Goal: Navigation & Orientation: Understand site structure

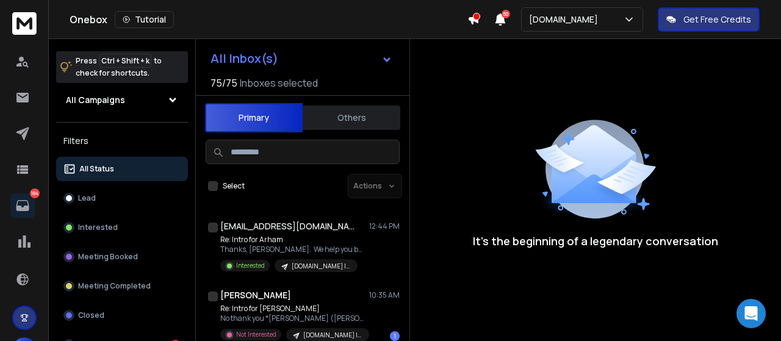
click at [470, 123] on div "It’s the beginning of a legendary conversation" at bounding box center [595, 184] width 371 height 290
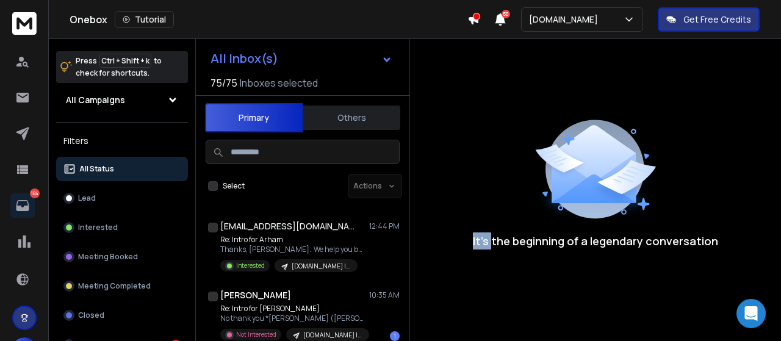
click at [470, 123] on div "It’s the beginning of a legendary conversation" at bounding box center [595, 184] width 371 height 290
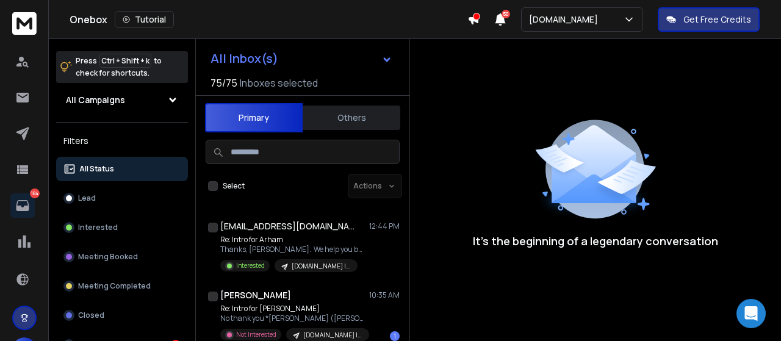
click at [470, 123] on div "It’s the beginning of a legendary conversation" at bounding box center [595, 184] width 371 height 290
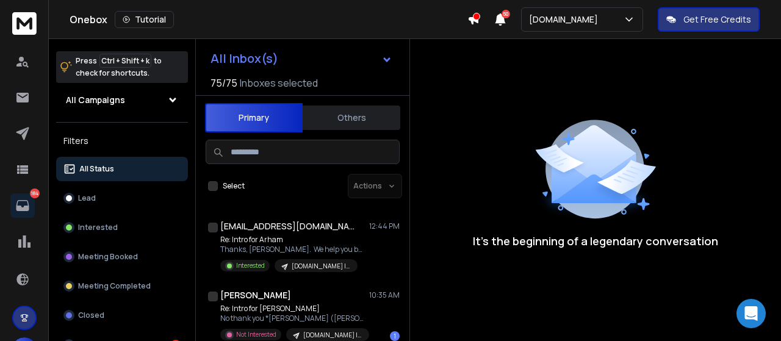
click at [470, 123] on div "It’s the beginning of a legendary conversation" at bounding box center [595, 184] width 371 height 290
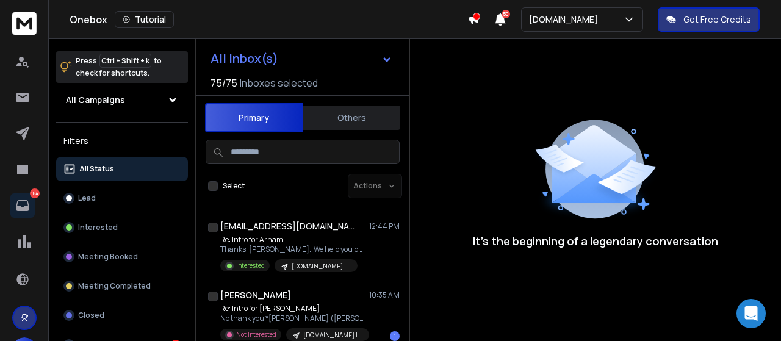
click at [470, 123] on div "It’s the beginning of a legendary conversation" at bounding box center [595, 184] width 371 height 290
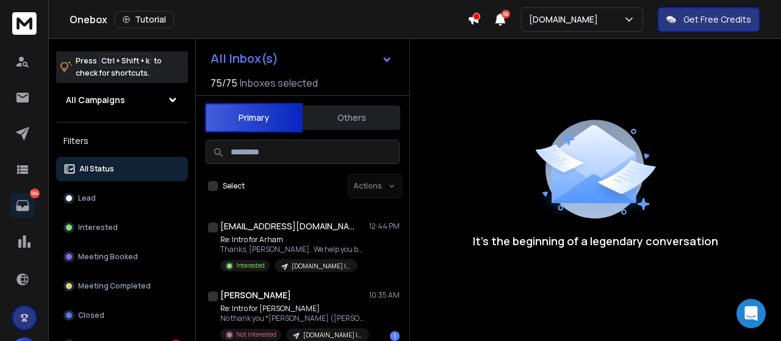
click at [470, 123] on div "It’s the beginning of a legendary conversation" at bounding box center [595, 184] width 371 height 290
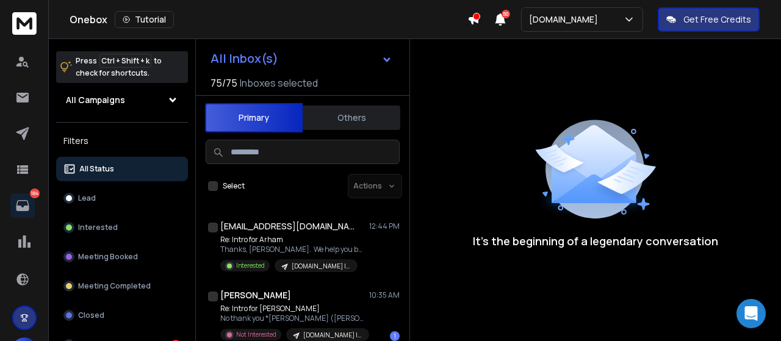
click at [470, 123] on div "It’s the beginning of a legendary conversation" at bounding box center [595, 184] width 371 height 290
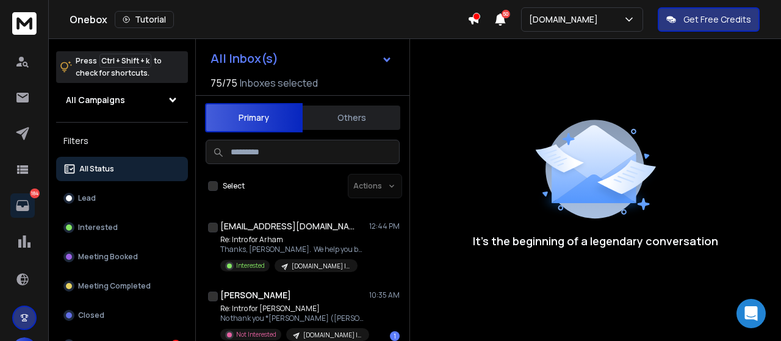
click at [470, 123] on div "It’s the beginning of a legendary conversation" at bounding box center [595, 184] width 371 height 290
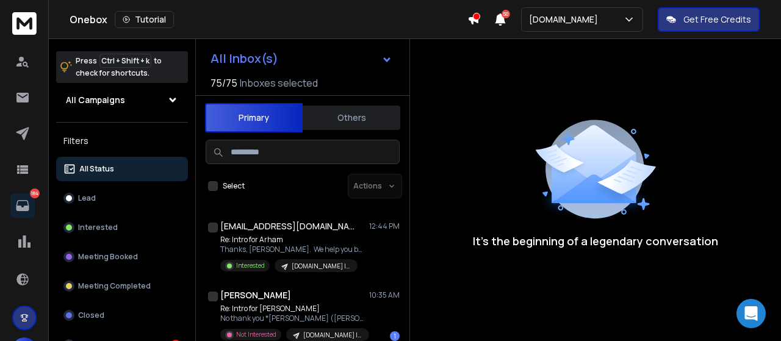
click at [470, 123] on div "It’s the beginning of a legendary conversation" at bounding box center [595, 184] width 371 height 290
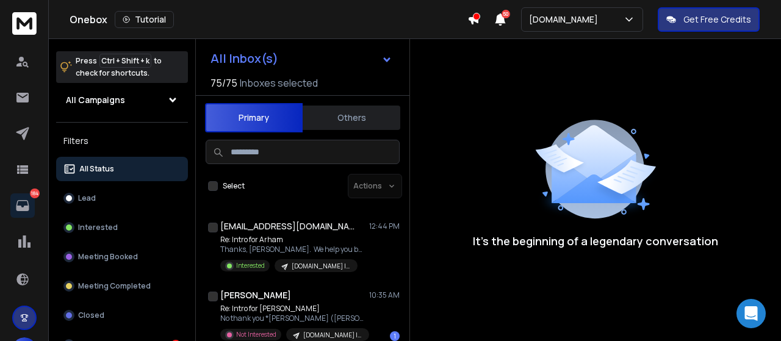
click at [470, 123] on div "It’s the beginning of a legendary conversation" at bounding box center [595, 184] width 371 height 290
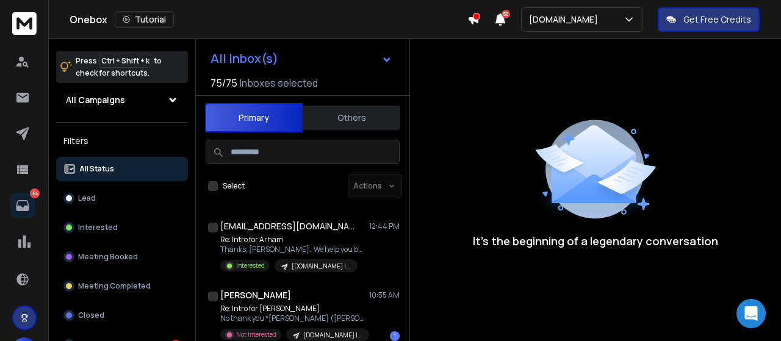
click at [524, 97] on div "It’s the beginning of a legendary conversation" at bounding box center [595, 184] width 371 height 290
click at [576, 110] on icon at bounding box center [596, 169] width 130 height 140
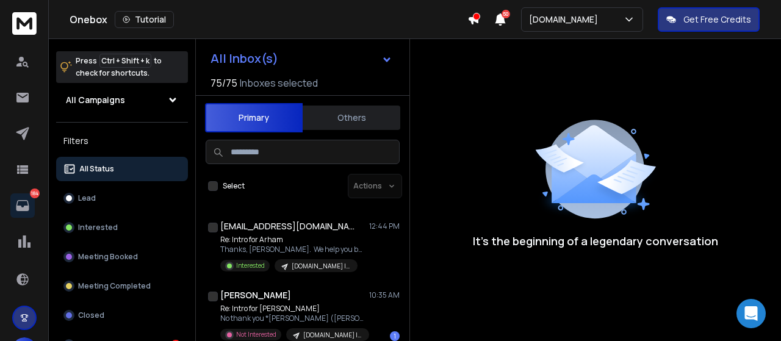
click at [576, 110] on icon at bounding box center [596, 169] width 130 height 140
